Goal: Communication & Community: Answer question/provide support

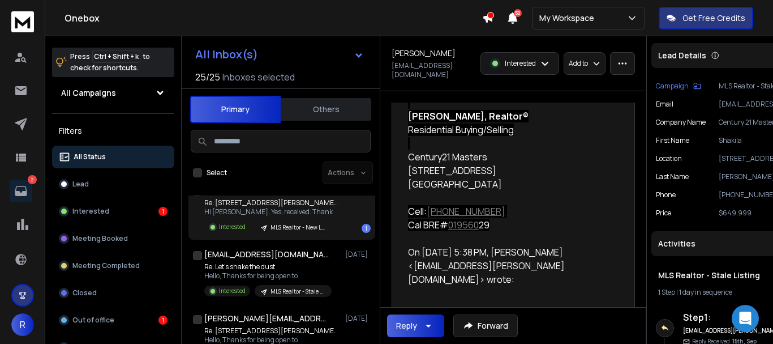
scroll to position [226, 0]
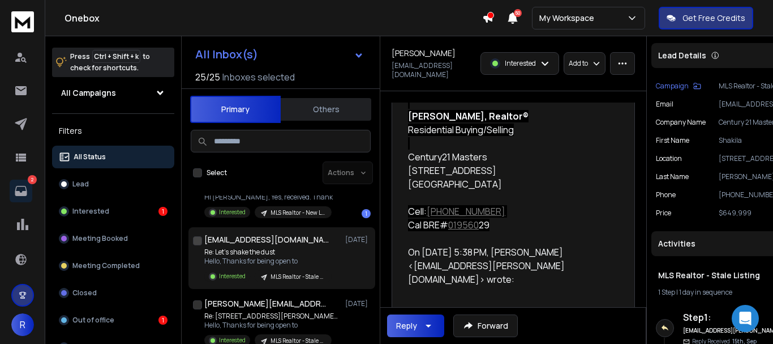
click at [277, 254] on p "Re: Let’s shake the dust" at bounding box center [267, 251] width 127 height 9
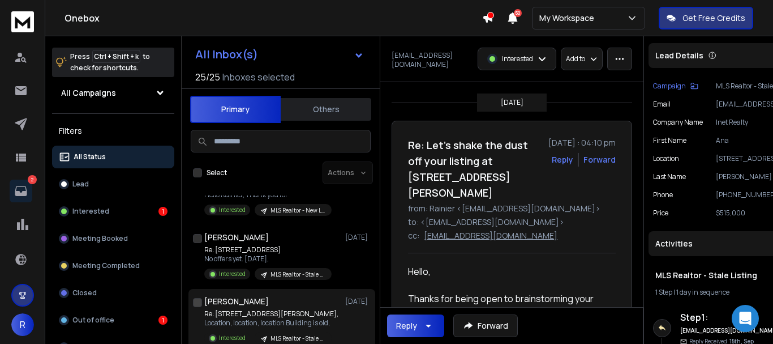
scroll to position [396, 0]
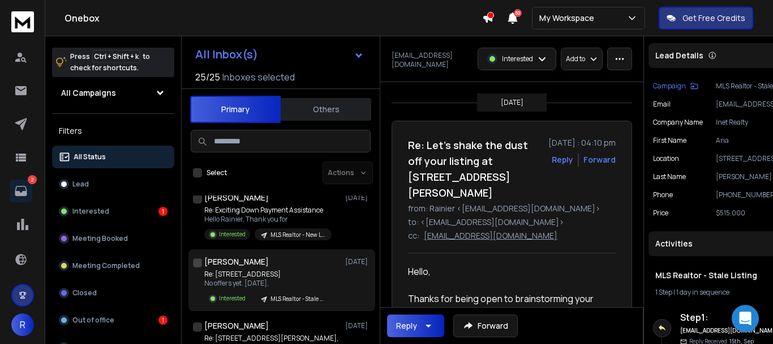
click at [260, 263] on div "[PERSON_NAME] [DATE]" at bounding box center [287, 261] width 166 height 11
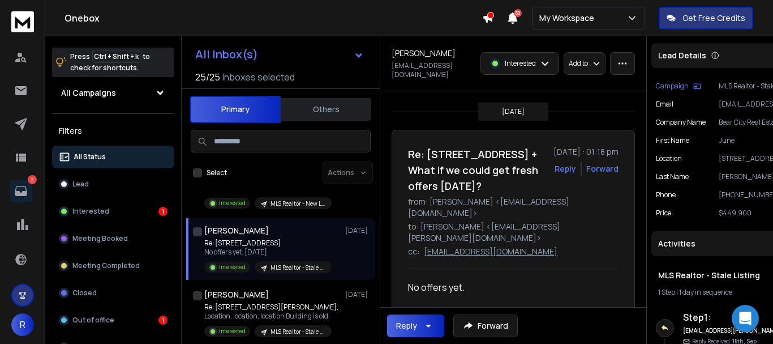
scroll to position [453, 0]
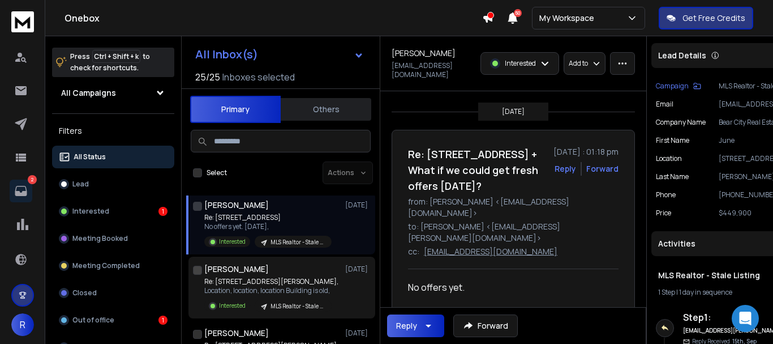
click at [264, 276] on div "[PERSON_NAME] [DATE] Re: [STREET_ADDRESS][PERSON_NAME], Location, location, loc…" at bounding box center [287, 287] width 166 height 48
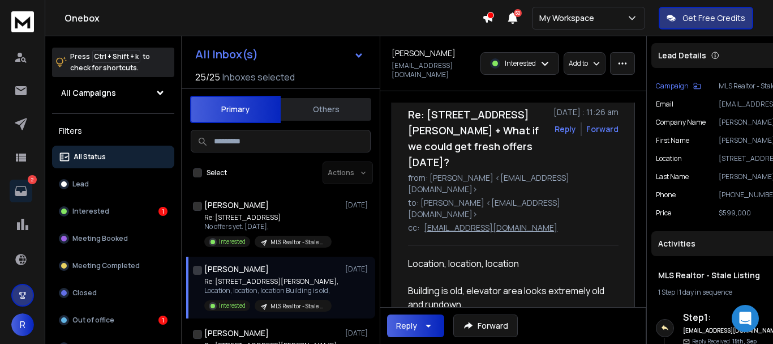
scroll to position [57, 0]
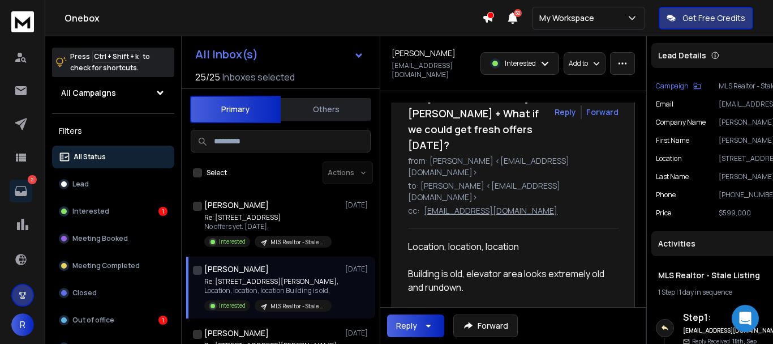
click at [297, 270] on div "[PERSON_NAME] [DATE]" at bounding box center [287, 268] width 166 height 11
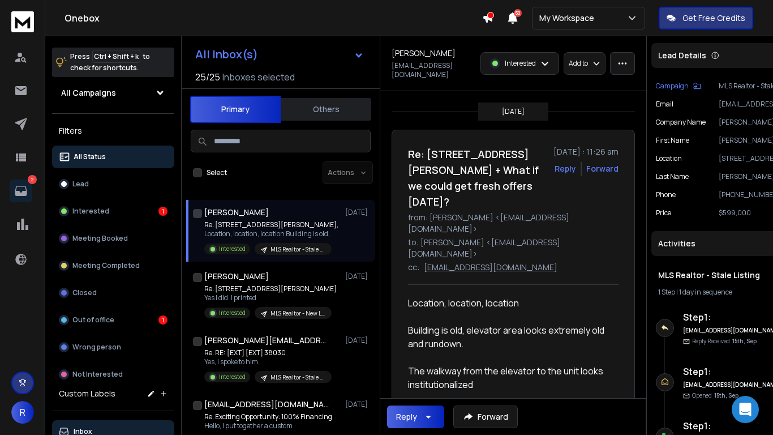
scroll to position [566, 0]
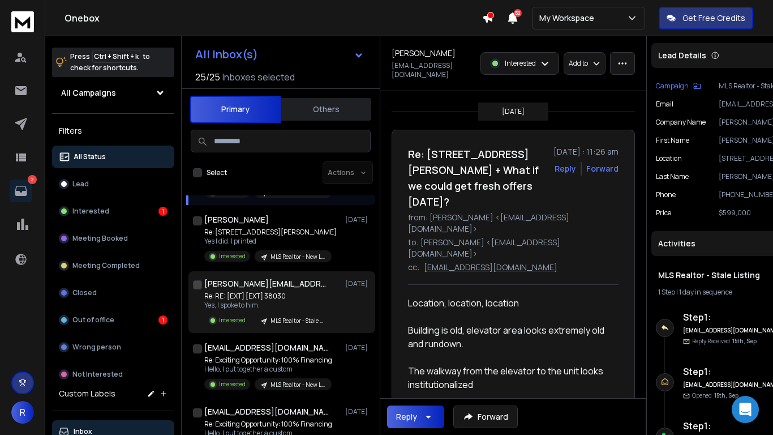
click at [309, 292] on p "Re: RE: [EXT] [EXT] 38030" at bounding box center [267, 296] width 127 height 9
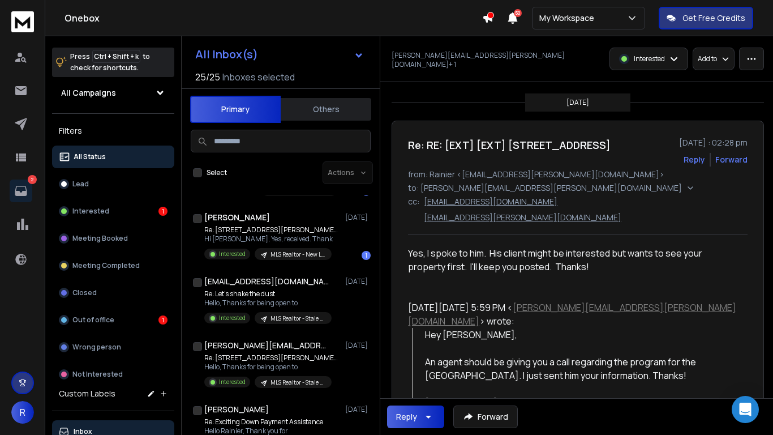
scroll to position [113, 0]
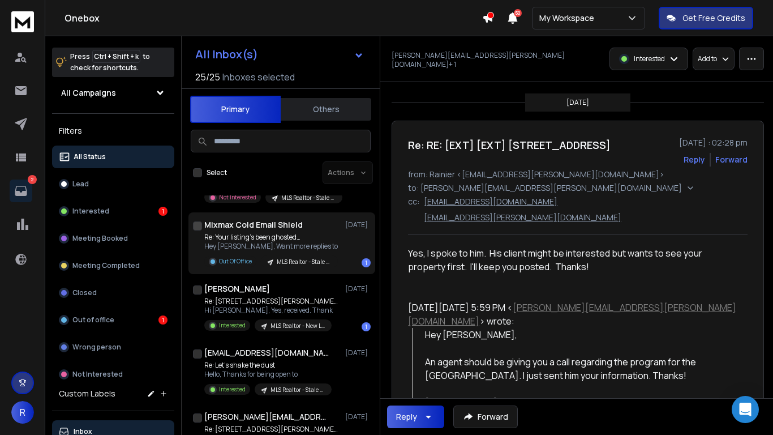
click at [286, 244] on p "Hey [PERSON_NAME], Want more replies to" at bounding box center [271, 246] width 134 height 9
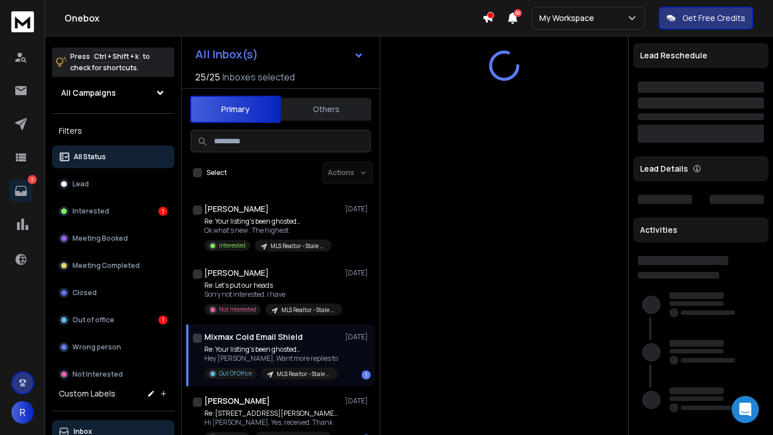
scroll to position [0, 0]
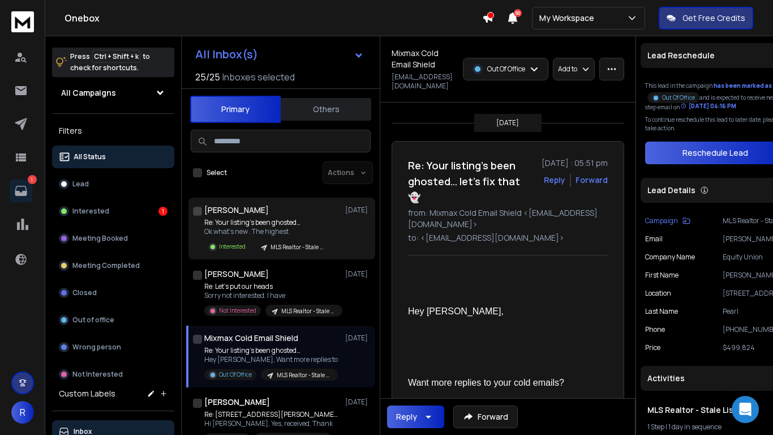
click at [283, 228] on p "Ok what’s new . The highest" at bounding box center [267, 231] width 127 height 9
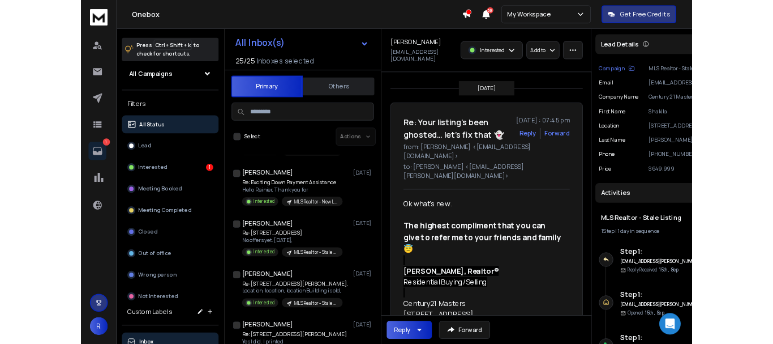
scroll to position [396, 0]
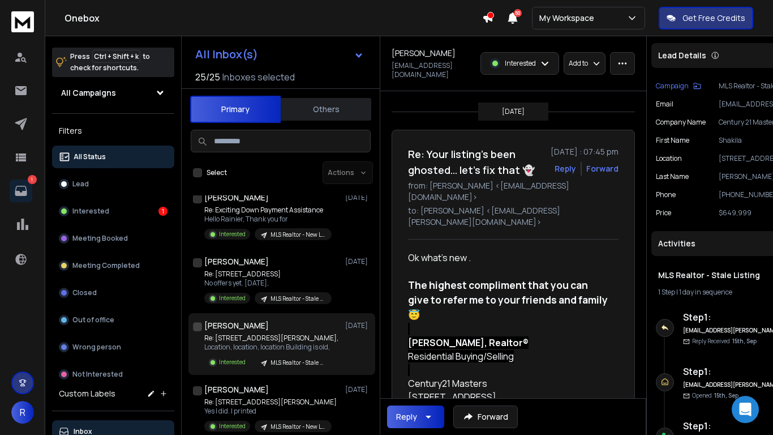
click at [288, 330] on div "[PERSON_NAME] [DATE]" at bounding box center [287, 325] width 166 height 11
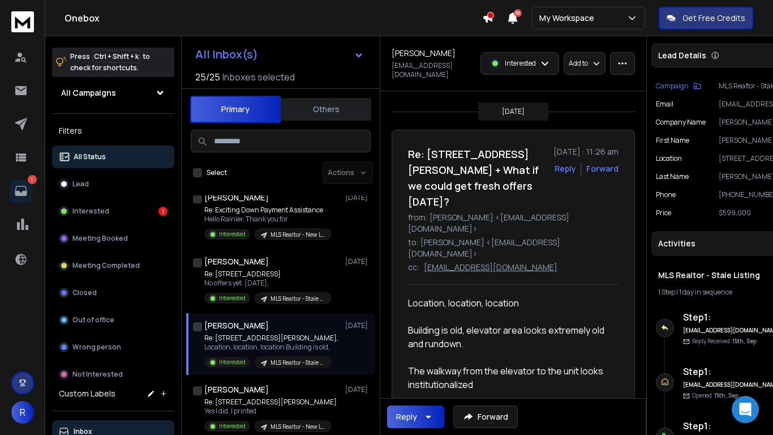
click at [759, 156] on p "[STREET_ADDRESS][PERSON_NAME]" at bounding box center [750, 158] width 63 height 9
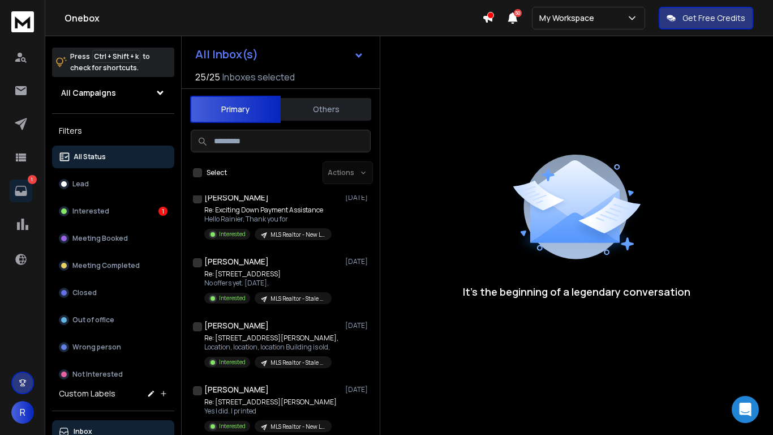
click at [426, 7] on div "Onebox 50 My Workspace Get Free Credits" at bounding box center [386, 18] width 773 height 36
click at [442, 13] on h1 "Onebox" at bounding box center [274, 18] width 418 height 14
click at [435, 18] on h1 "Onebox" at bounding box center [274, 18] width 418 height 14
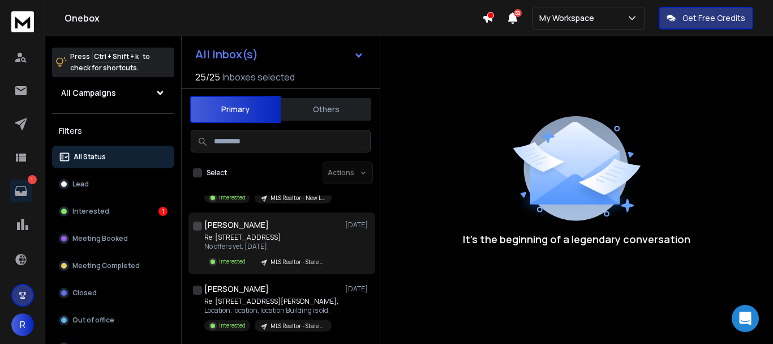
scroll to position [453, 0]
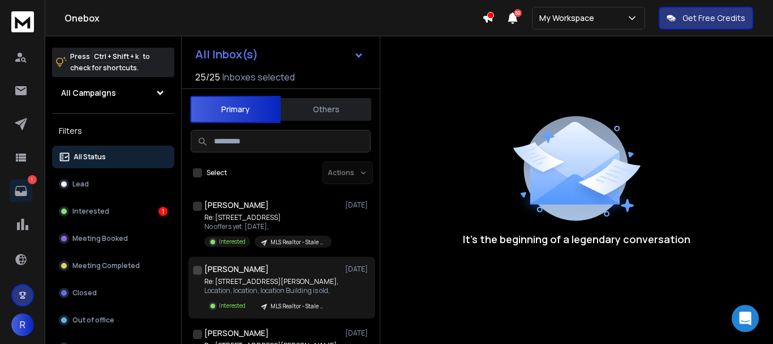
click at [271, 280] on p "Re: [STREET_ADDRESS][PERSON_NAME]," at bounding box center [271, 281] width 134 height 9
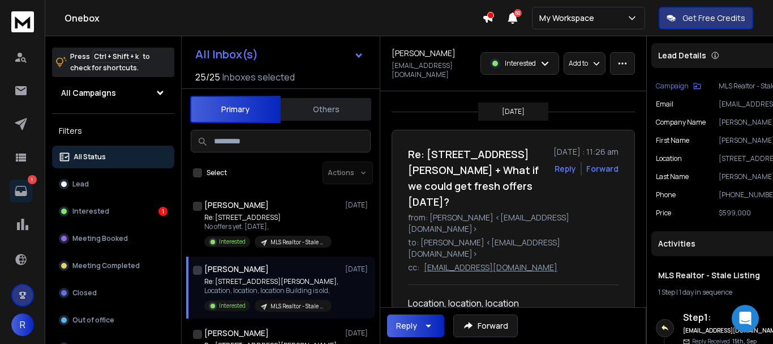
click at [759, 156] on p "[STREET_ADDRESS][PERSON_NAME]" at bounding box center [750, 158] width 63 height 9
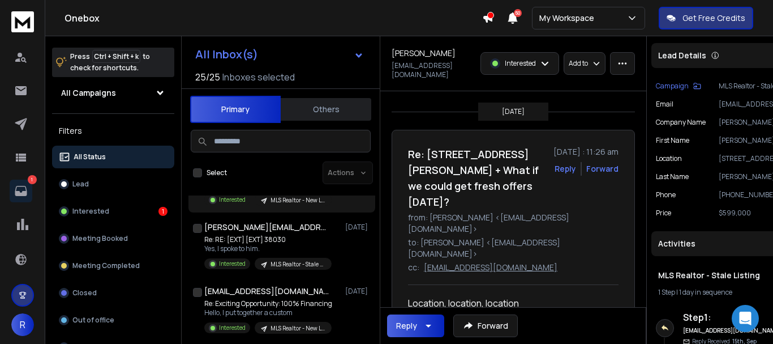
scroll to position [566, 0]
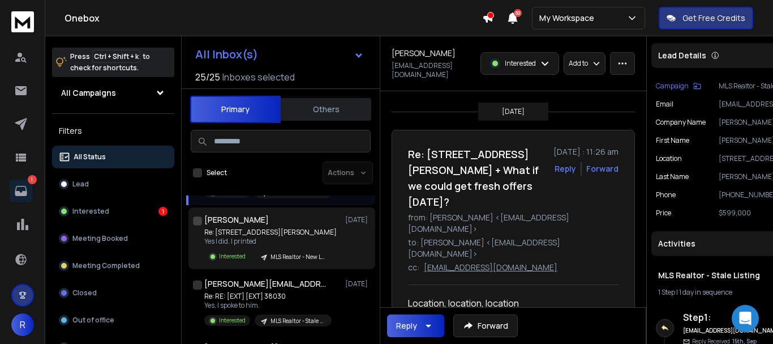
click at [272, 223] on div "[PERSON_NAME] [DATE]" at bounding box center [287, 219] width 166 height 11
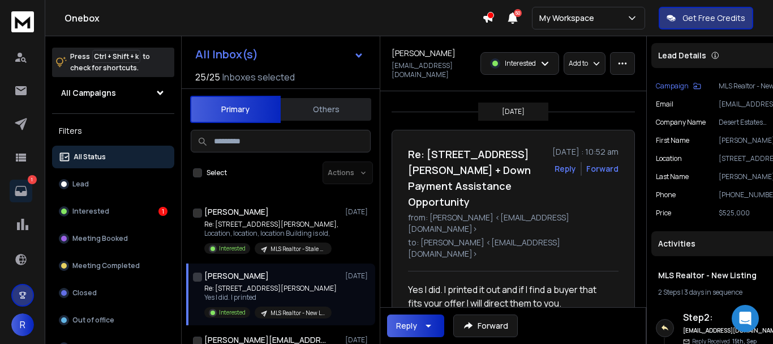
scroll to position [510, 0]
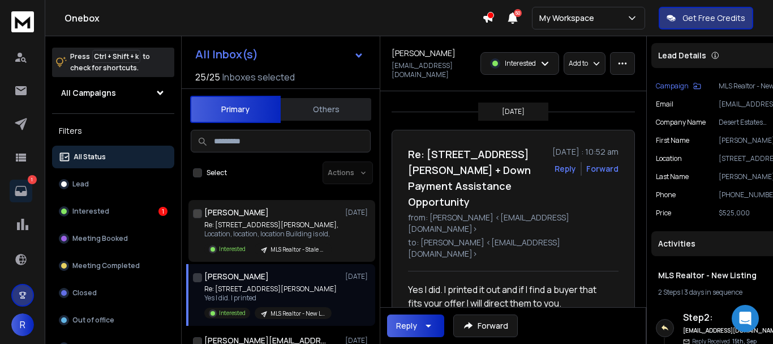
drag, startPoint x: 242, startPoint y: 224, endPoint x: 243, endPoint y: 232, distance: 8.0
click at [243, 224] on p "Re: [STREET_ADDRESS][PERSON_NAME]," at bounding box center [271, 224] width 134 height 9
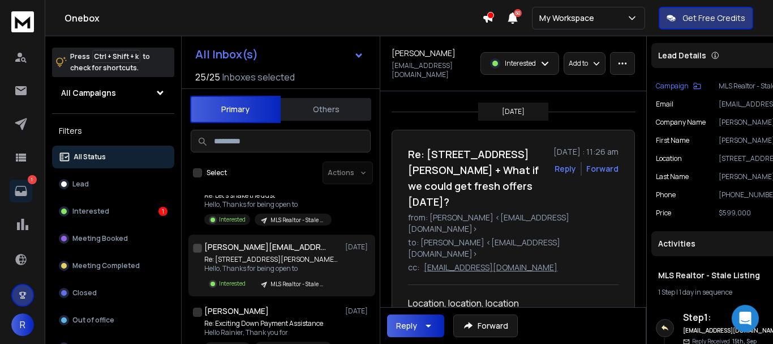
scroll to position [0, 0]
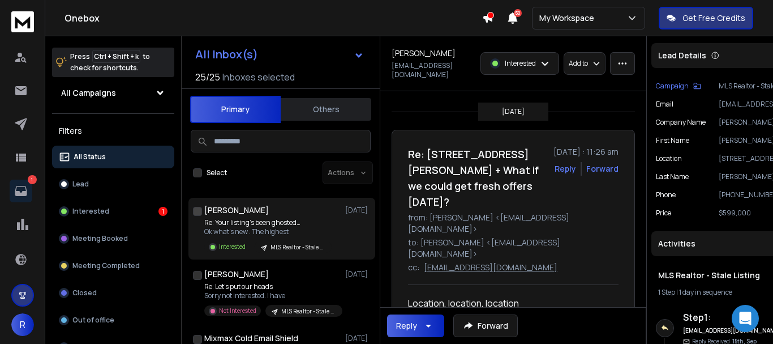
click at [258, 229] on p "Ok what’s new . The highest" at bounding box center [267, 231] width 127 height 9
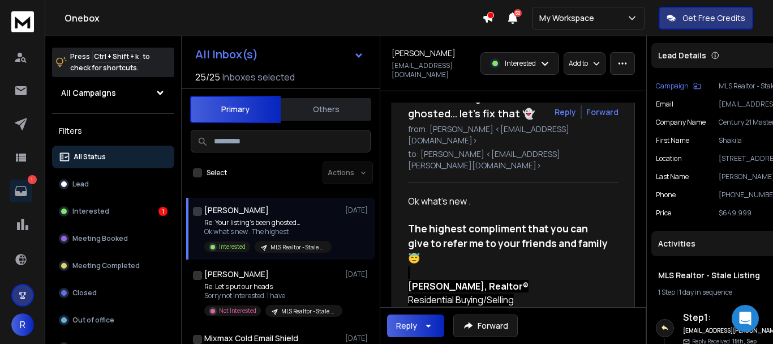
scroll to position [57, 0]
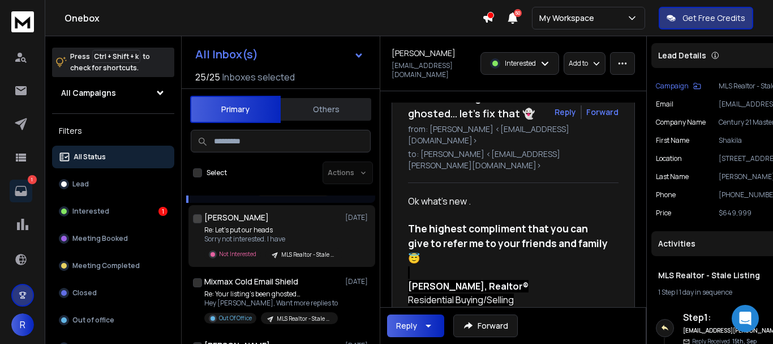
click at [262, 229] on p "Re: Let’s put our heads" at bounding box center [272, 229] width 136 height 9
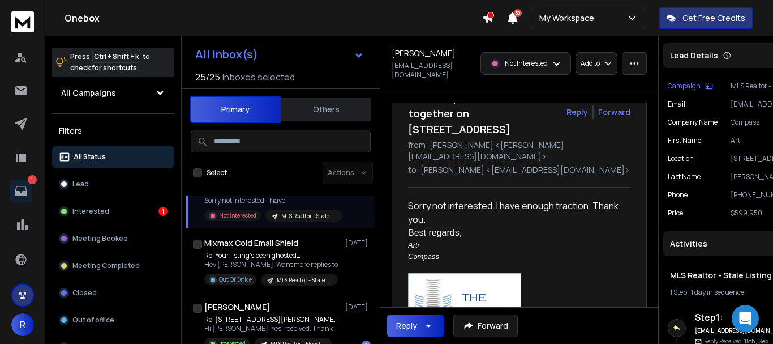
scroll to position [113, 0]
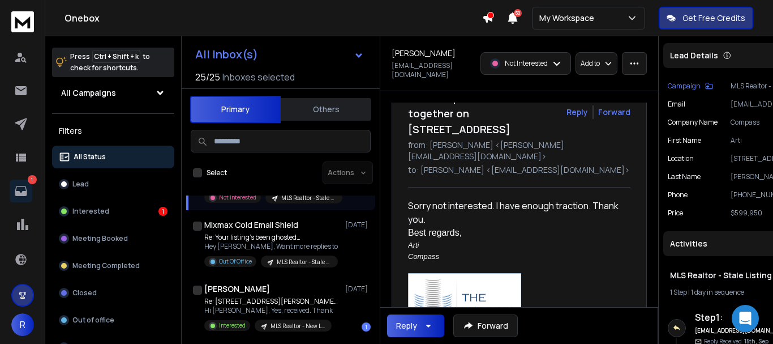
click at [260, 229] on h1 "Mixmax Cold Email Shield" at bounding box center [251, 224] width 94 height 11
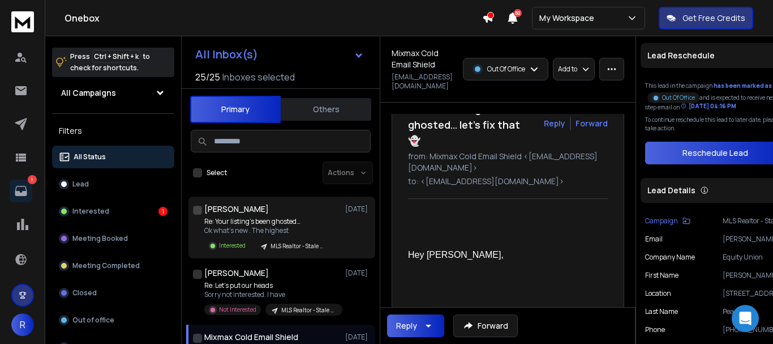
scroll to position [0, 0]
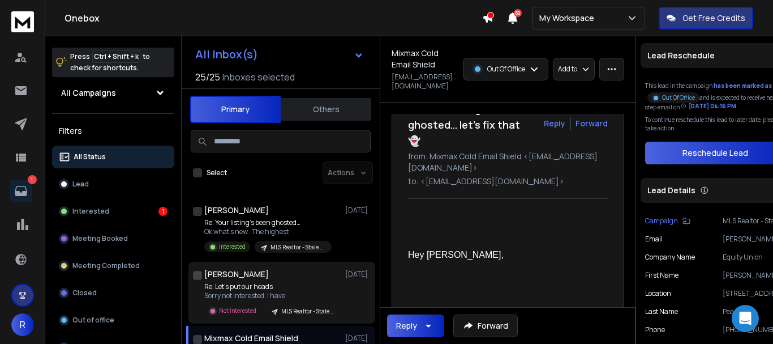
click at [279, 273] on div "[PERSON_NAME] [DATE]" at bounding box center [287, 273] width 166 height 11
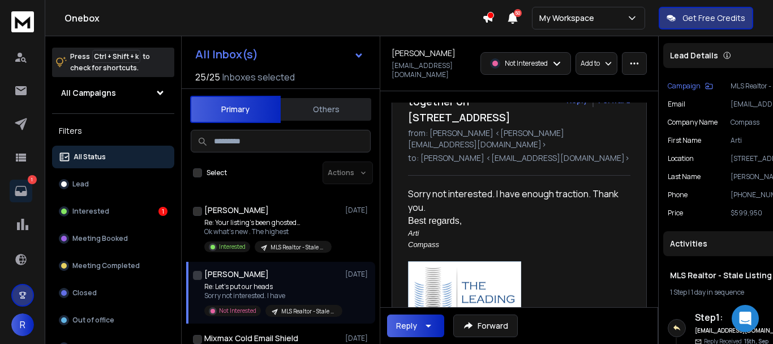
scroll to position [57, 0]
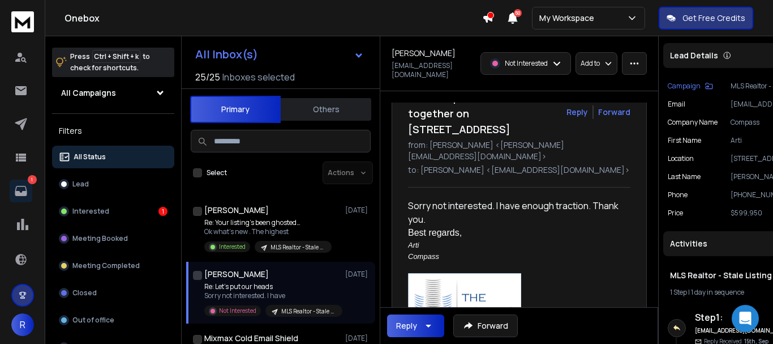
click at [742, 157] on p "[STREET_ADDRESS]" at bounding box center [762, 158] width 63 height 9
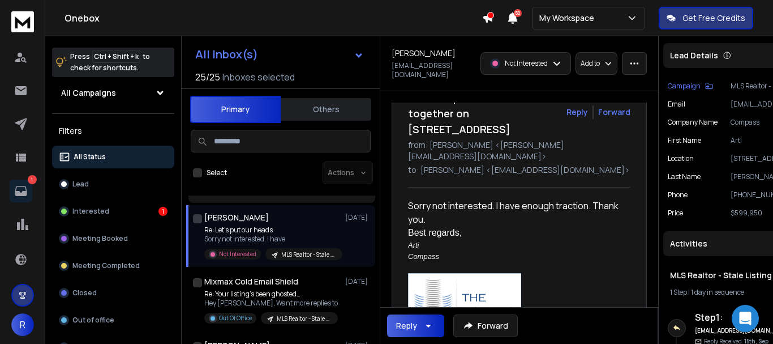
scroll to position [113, 0]
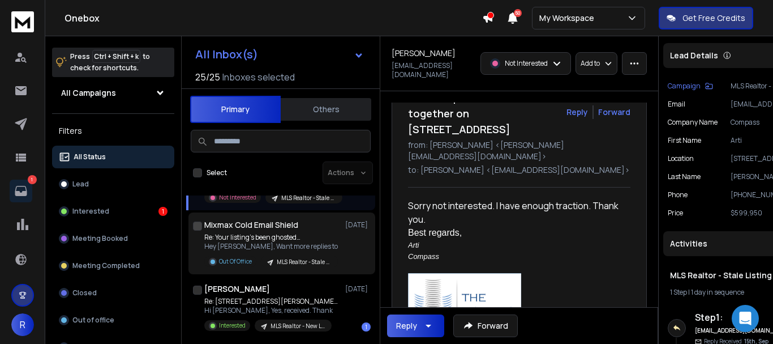
click at [257, 221] on h1 "Mixmax Cold Email Shield" at bounding box center [251, 224] width 94 height 11
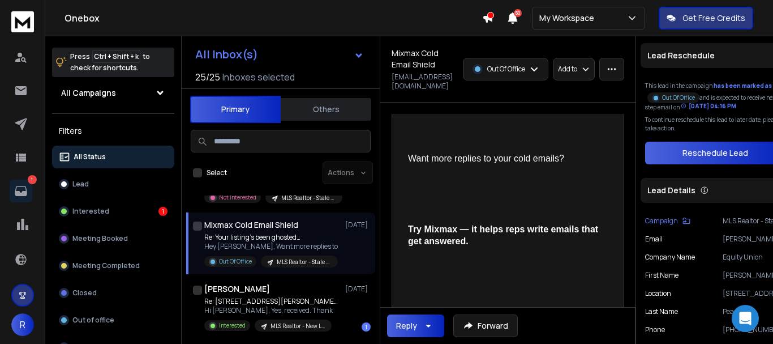
scroll to position [226, 0]
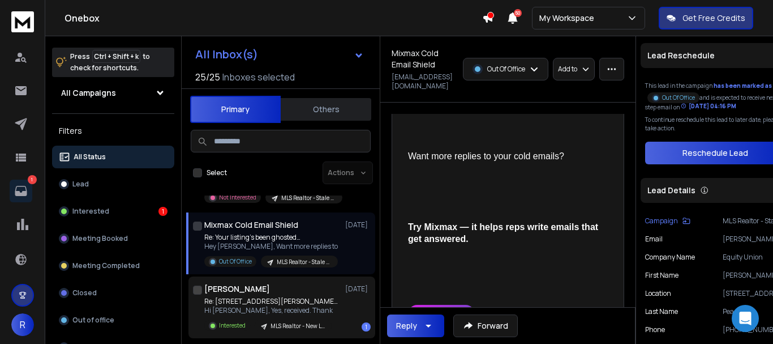
click at [292, 288] on div "[PERSON_NAME] [DATE] Re: 42803 [PERSON_NAME], Lancaster Hi [PERSON_NAME], Yes, …" at bounding box center [287, 307] width 166 height 48
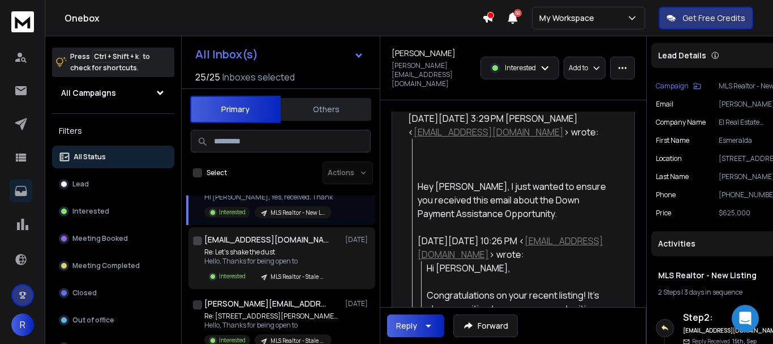
click at [314, 241] on div "[EMAIL_ADDRESS][DOMAIN_NAME] [DATE]" at bounding box center [287, 239] width 166 height 11
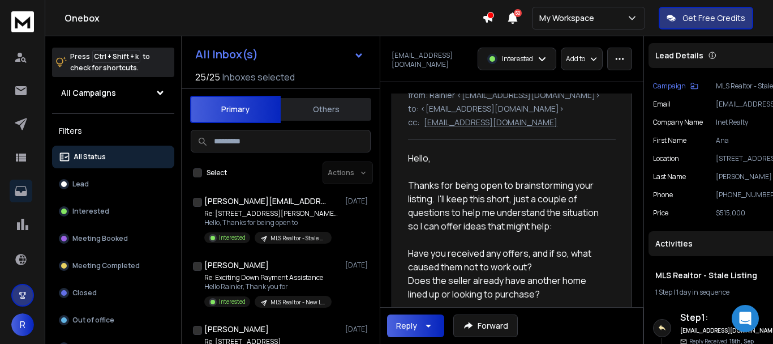
scroll to position [340, 0]
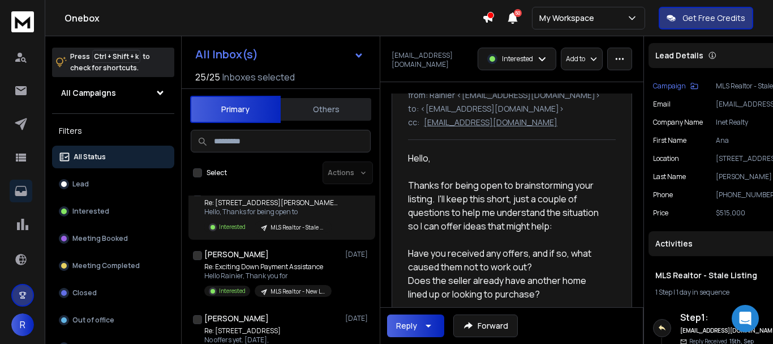
click at [310, 212] on p "Hello, Thanks for being open to" at bounding box center [272, 211] width 136 height 9
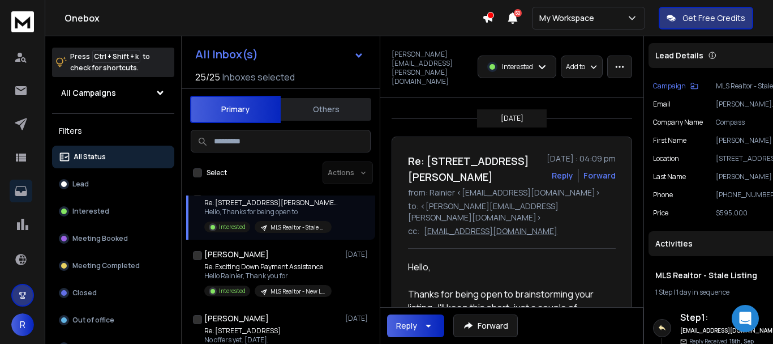
scroll to position [57, 0]
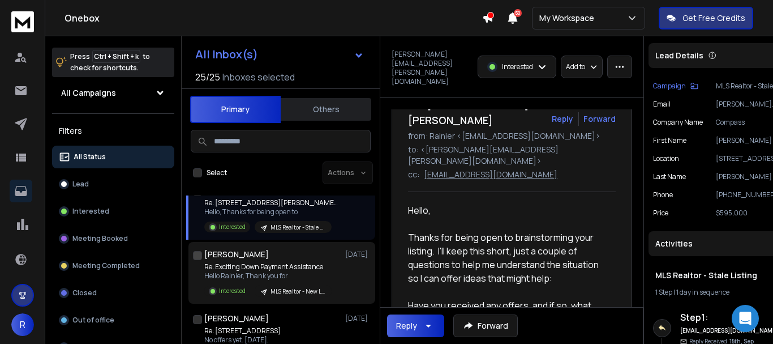
click at [316, 260] on div "[PERSON_NAME] [DATE] Re: Exciting Down Payment Assistance Hello Rainier, Thank …" at bounding box center [287, 273] width 166 height 48
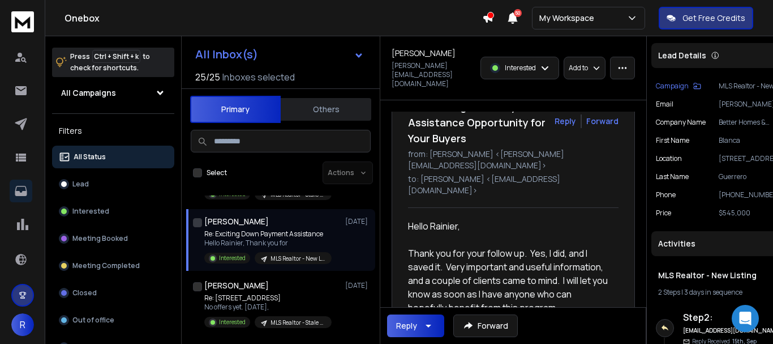
scroll to position [396, 0]
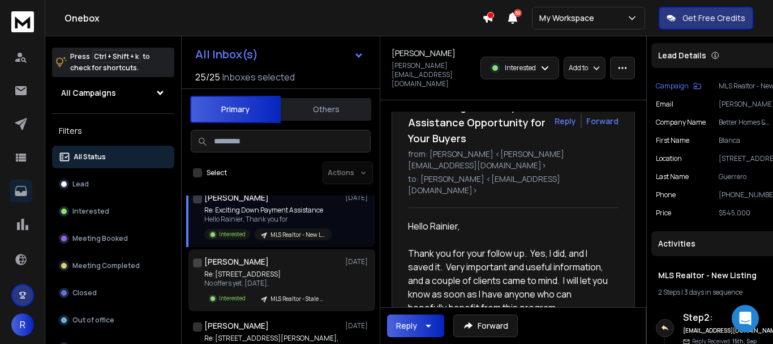
click at [306, 266] on div "[PERSON_NAME] [DATE]" at bounding box center [287, 261] width 166 height 11
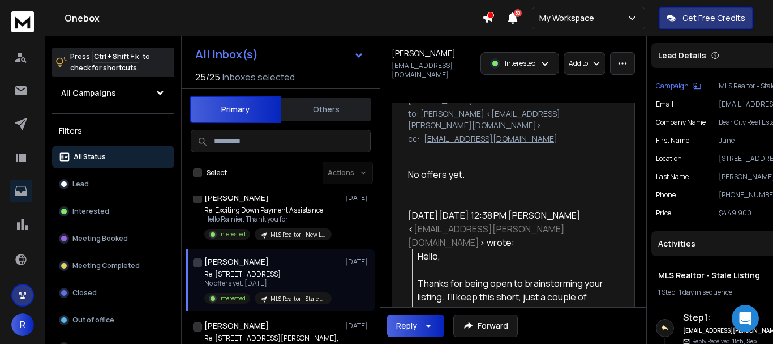
scroll to position [113, 0]
click at [746, 156] on p "[STREET_ADDRESS]" at bounding box center [750, 158] width 63 height 9
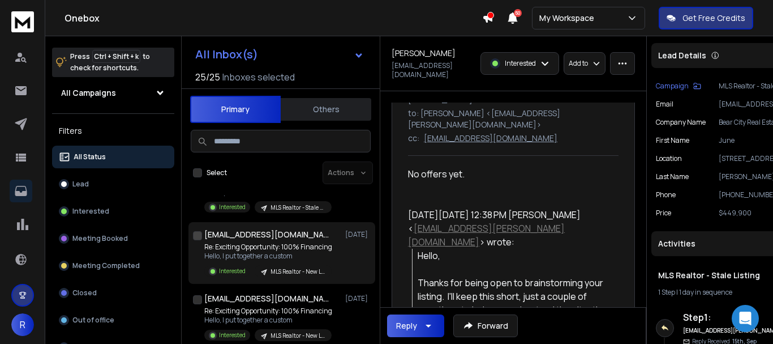
scroll to position [736, 0]
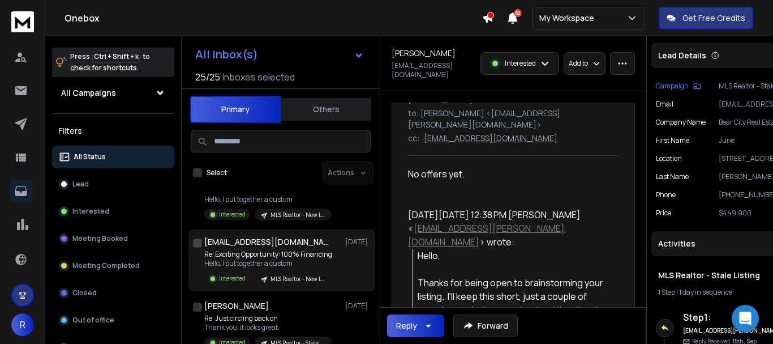
click at [262, 250] on p "Re: Exciting Opportunity: 100% Financing" at bounding box center [268, 254] width 128 height 9
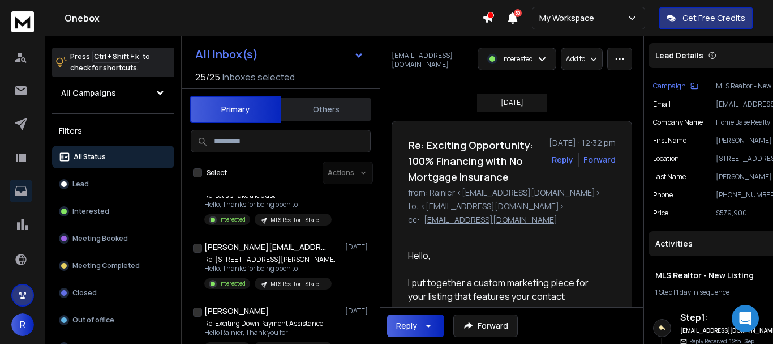
scroll to position [0, 0]
